Goal: Task Accomplishment & Management: Manage account settings

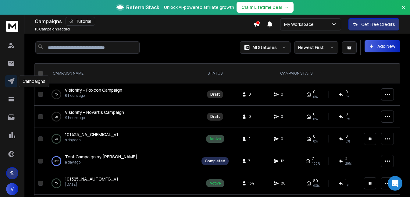
click at [107, 137] on span "101425_NA_CHEMICAL_V1" at bounding box center [91, 135] width 53 height 6
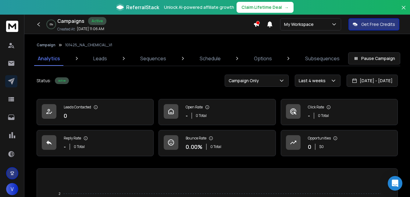
click at [103, 58] on p "Leads" at bounding box center [100, 58] width 14 height 7
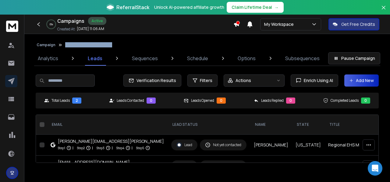
drag, startPoint x: 112, startPoint y: 46, endPoint x: 62, endPoint y: 49, distance: 50.0
click at [62, 49] on div "Campaign 101425_NA_CHEMICAL_V1" at bounding box center [207, 45] width 346 height 10
click at [196, 61] on p "Schedule" at bounding box center [197, 58] width 21 height 7
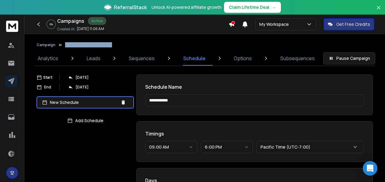
click at [356, 147] on icon "button" at bounding box center [355, 147] width 3 height 2
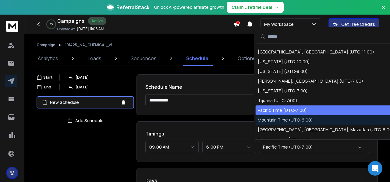
click at [195, 160] on div "Timings 09:00 AM ******** ******** ******** ******** ******** ******** ********…" at bounding box center [256, 142] width 241 height 41
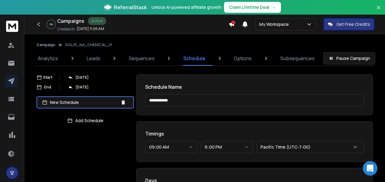
click at [358, 148] on icon "button" at bounding box center [356, 147] width 10 height 4
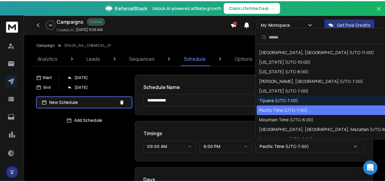
scroll to position [61, 0]
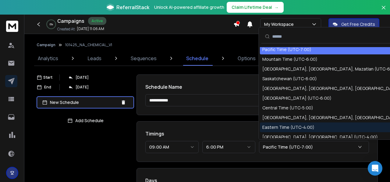
click at [291, 129] on div "Eastern Time (UTC-4:00)" at bounding box center [288, 128] width 52 height 6
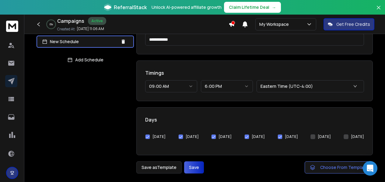
click at [195, 169] on button "Save" at bounding box center [194, 168] width 20 height 12
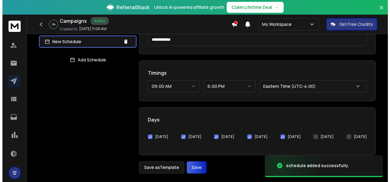
scroll to position [0, 0]
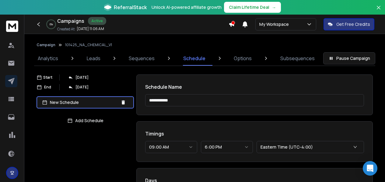
click at [94, 59] on p "Leads" at bounding box center [94, 58] width 14 height 7
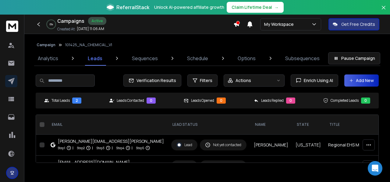
click at [28, 108] on div "Campaign 101425_NA_CHEMICAL_V1 Analytics Leads Sequences Schedule Options Subse…" at bounding box center [206, 100] width 365 height 132
click at [202, 61] on p "Schedule" at bounding box center [197, 58] width 21 height 7
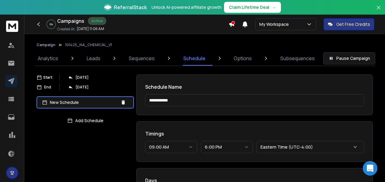
click at [94, 58] on p "Leads" at bounding box center [94, 58] width 14 height 7
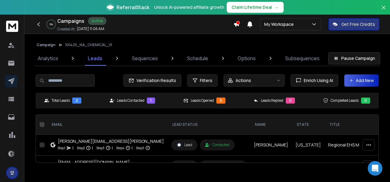
click at [53, 59] on p "Analytics" at bounding box center [48, 58] width 20 height 7
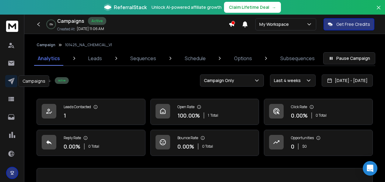
click at [13, 83] on icon at bounding box center [11, 81] width 7 height 7
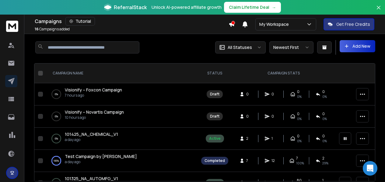
click at [113, 177] on span "101325_NA_AUTOMFG_V1" at bounding box center [91, 179] width 53 height 6
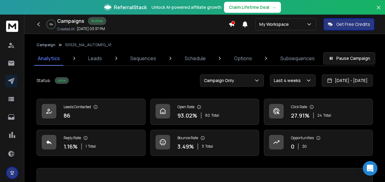
click at [139, 58] on p "Sequences" at bounding box center [143, 58] width 26 height 7
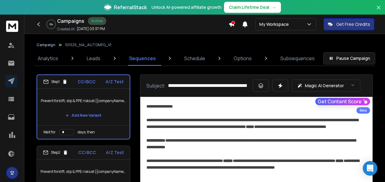
click at [49, 60] on p "Analytics" at bounding box center [48, 58] width 20 height 7
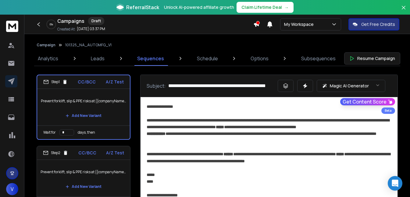
click at [94, 58] on p "Leads" at bounding box center [98, 58] width 14 height 7
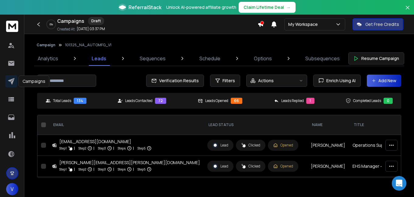
click at [16, 81] on link at bounding box center [11, 81] width 12 height 12
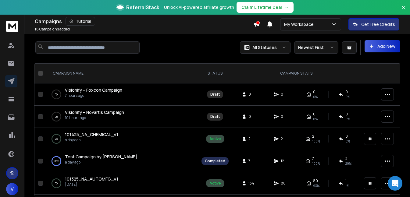
click at [111, 134] on span "101425_NA_CHEMICAL_V1" at bounding box center [91, 135] width 53 height 6
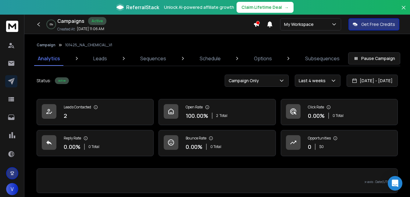
click at [103, 58] on p "Leads" at bounding box center [100, 58] width 14 height 7
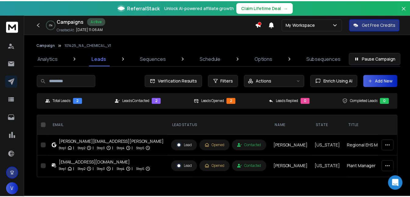
scroll to position [30, 0]
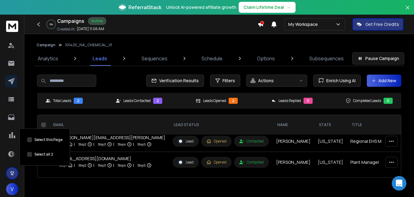
click at [43, 124] on button "Select this Page" at bounding box center [43, 124] width 5 height 5
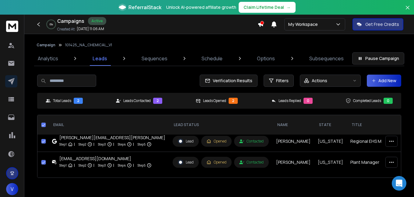
click at [263, 58] on p "Options" at bounding box center [266, 58] width 18 height 7
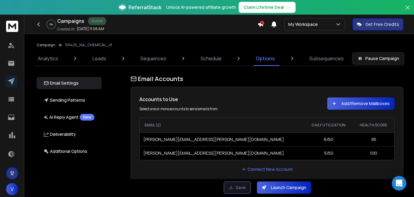
click at [99, 58] on p "Leads" at bounding box center [100, 58] width 14 height 7
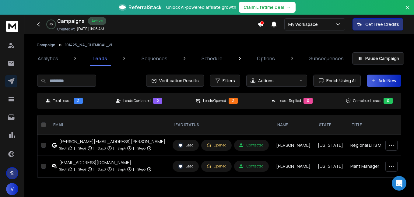
click at [283, 84] on button "Actions" at bounding box center [276, 81] width 61 height 12
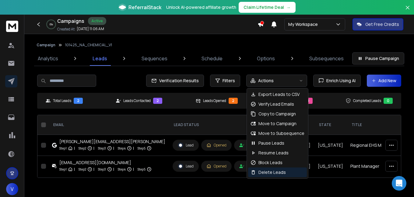
click at [276, 174] on p "Delete Leads" at bounding box center [272, 172] width 27 height 6
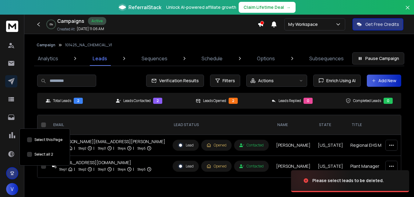
click at [43, 125] on button "Select this Page" at bounding box center [43, 124] width 5 height 5
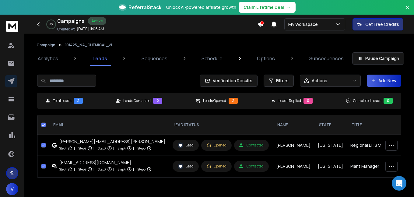
click at [340, 83] on div "Actions" at bounding box center [327, 81] width 46 height 6
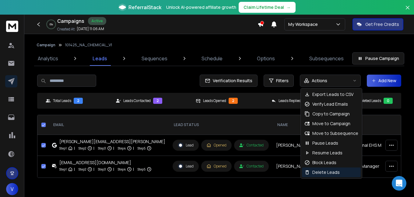
click at [327, 171] on p "Delete Leads" at bounding box center [325, 172] width 27 height 6
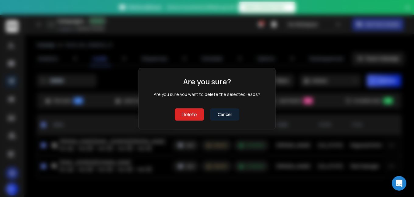
click at [182, 115] on button "Delete" at bounding box center [189, 114] width 29 height 12
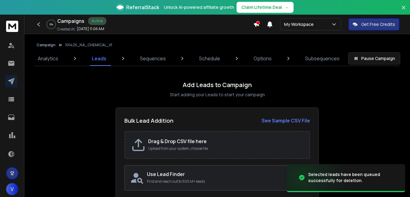
click at [368, 105] on div "Add Leads to Campaign Start adding your Leads to start your campaign Bulk Lead …" at bounding box center [217, 172] width 361 height 194
